Goal: Task Accomplishment & Management: Manage account settings

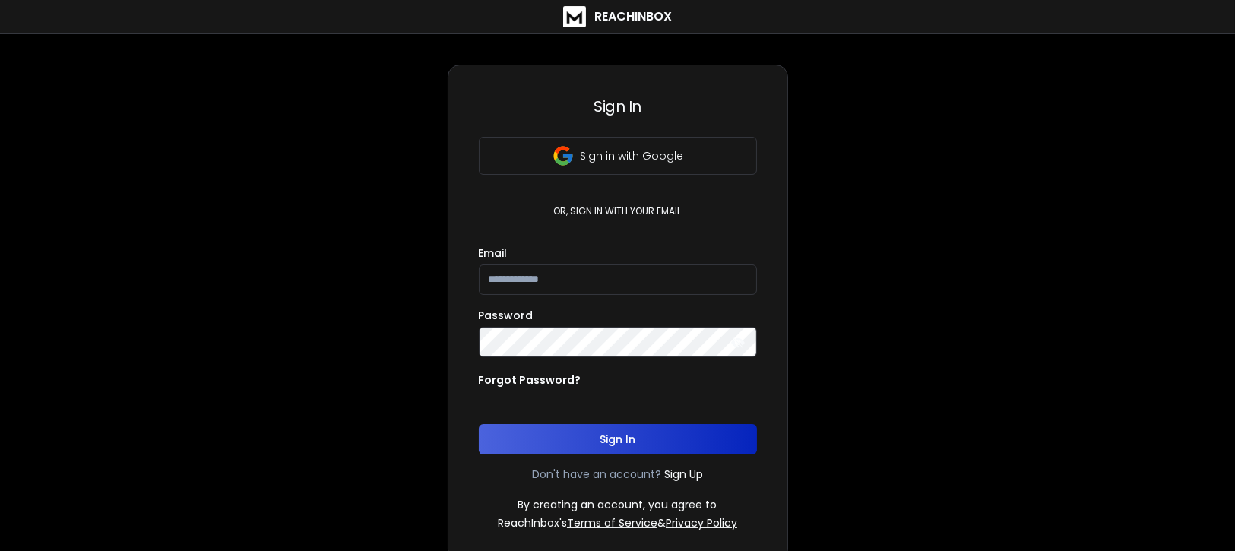
type input "**********"
click at [590, 449] on button "Sign In" at bounding box center [618, 439] width 278 height 30
click at [590, 449] on div "Sign In Sign Up" at bounding box center [618, 439] width 278 height 30
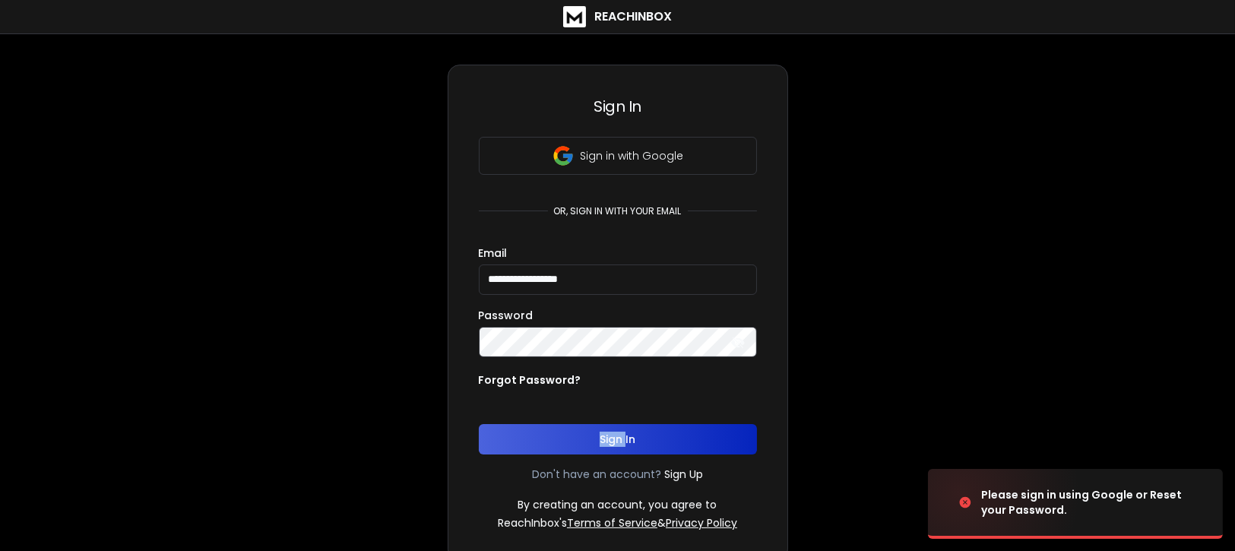
click at [592, 445] on button "Sign In" at bounding box center [618, 439] width 278 height 30
click at [592, 445] on div "Sign In Sign Up" at bounding box center [618, 439] width 278 height 30
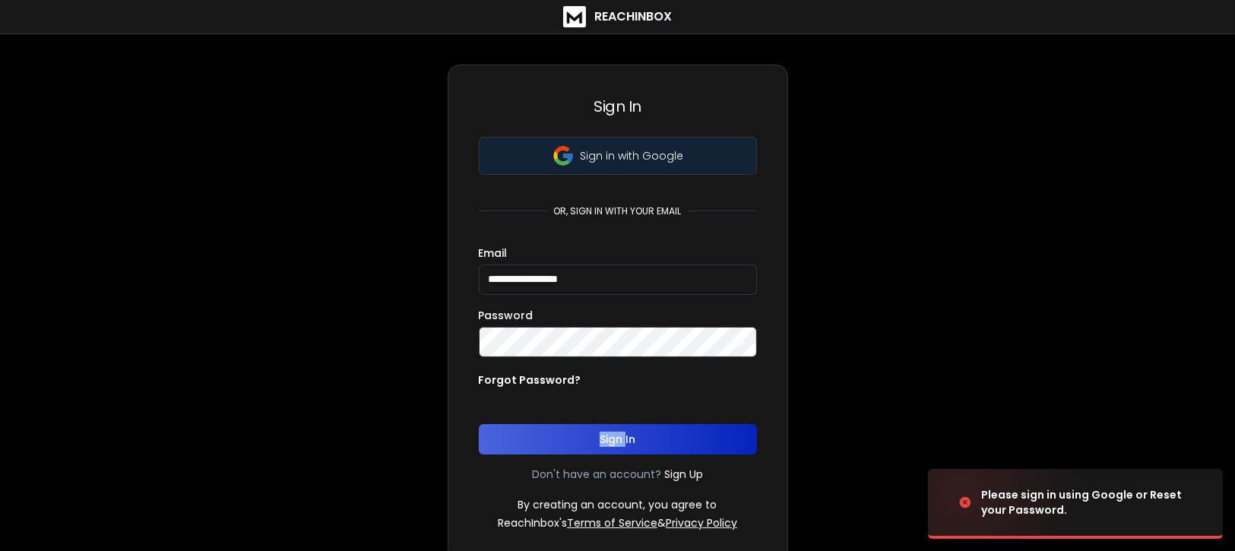
click at [557, 151] on icon at bounding box center [561, 150] width 15 height 8
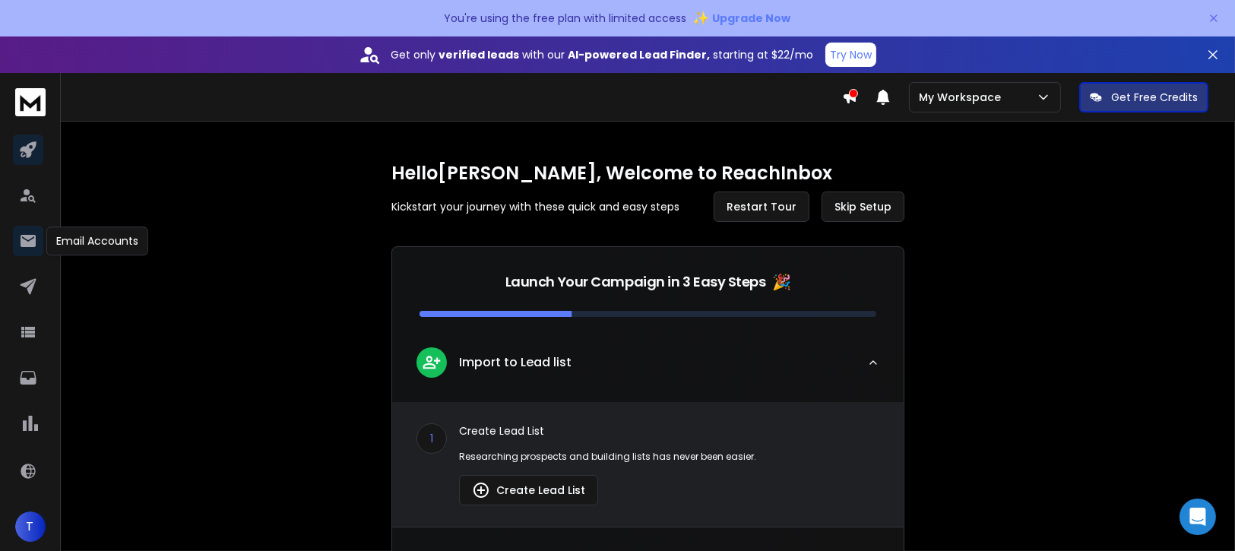
click at [36, 236] on icon at bounding box center [28, 241] width 18 height 18
